Goal: Navigation & Orientation: Find specific page/section

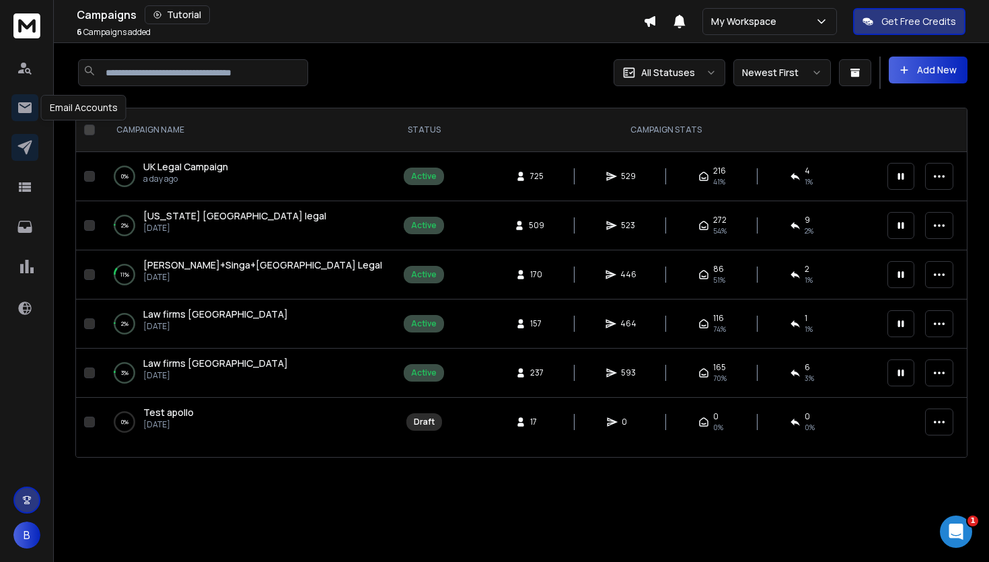
click at [26, 114] on icon at bounding box center [25, 108] width 16 height 16
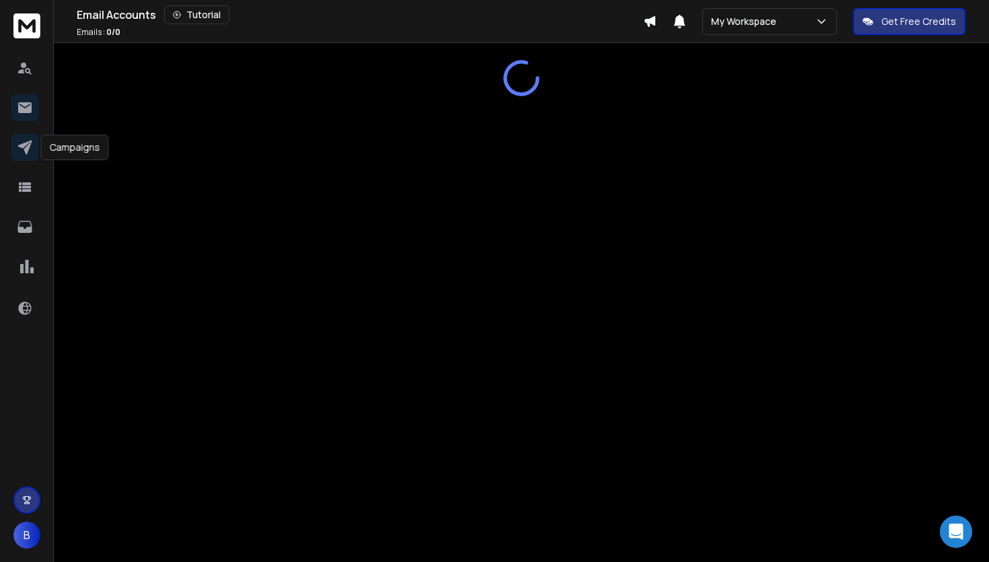
click at [29, 152] on icon at bounding box center [25, 147] width 16 height 16
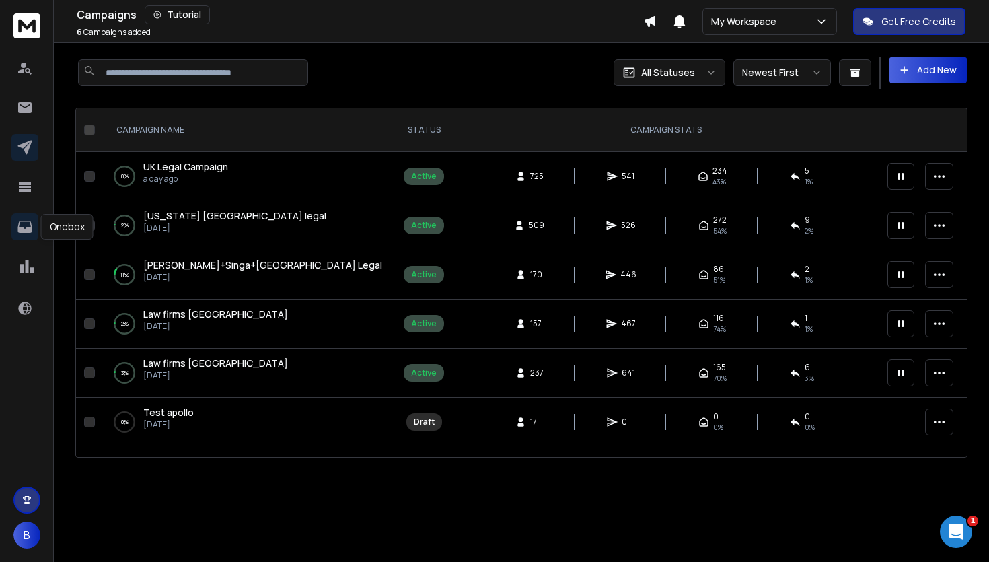
click at [27, 234] on icon at bounding box center [25, 227] width 16 height 16
